Goal: Task Accomplishment & Management: Manage account settings

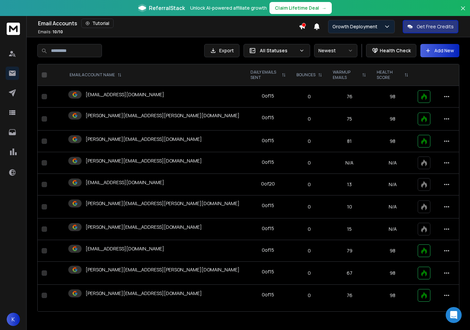
click at [386, 25] on icon "button" at bounding box center [387, 26] width 7 height 7
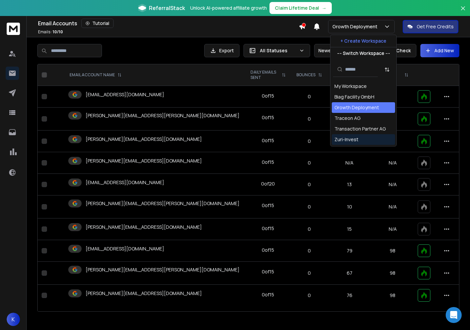
click at [357, 141] on div "Zuri-Invest" at bounding box center [347, 139] width 24 height 7
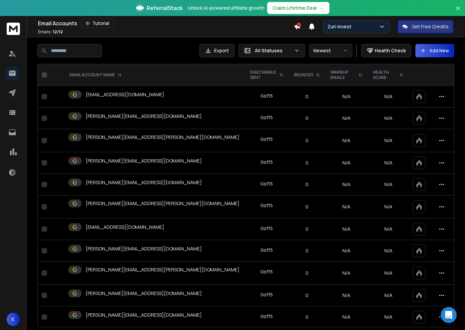
click at [364, 25] on div "Zuri-Invest" at bounding box center [357, 26] width 58 height 7
